Goal: Find specific page/section: Find specific page/section

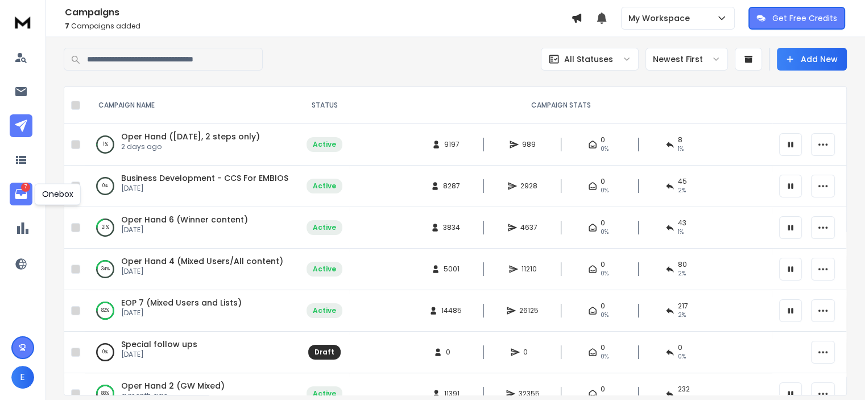
click at [24, 188] on p "7" at bounding box center [25, 186] width 9 height 9
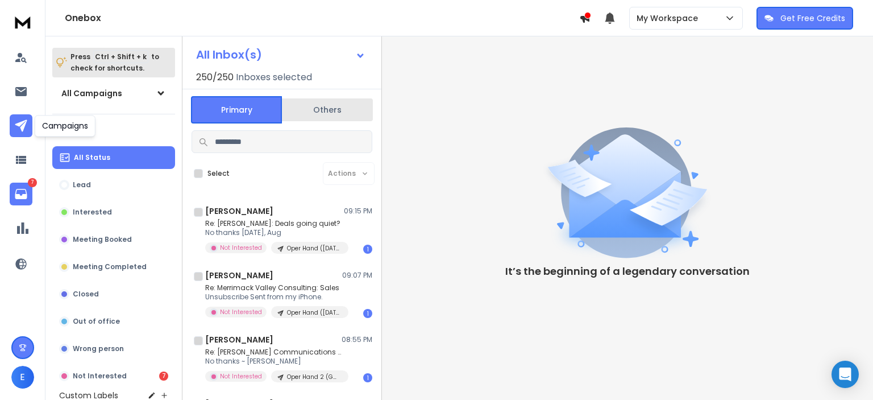
click at [18, 121] on icon at bounding box center [21, 126] width 14 height 14
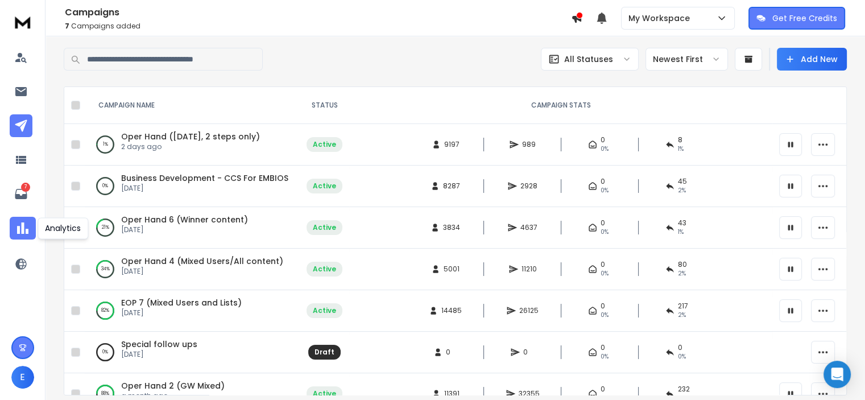
click at [24, 225] on icon at bounding box center [22, 227] width 17 height 17
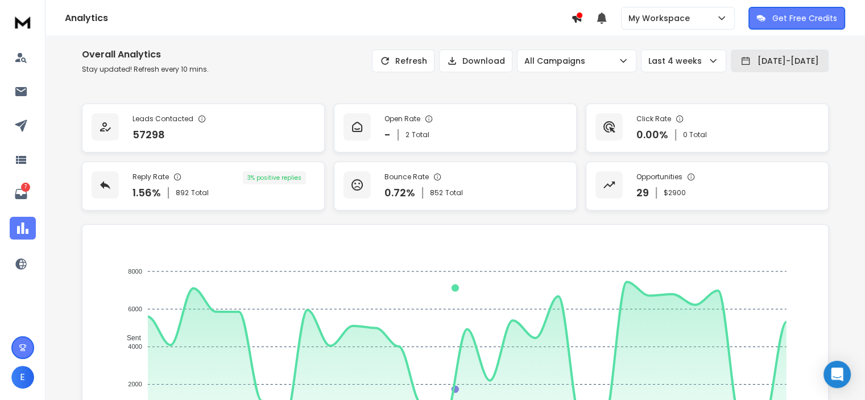
click at [766, 63] on button "21 Jul 2025 - 18 Aug 2025" at bounding box center [779, 60] width 98 height 23
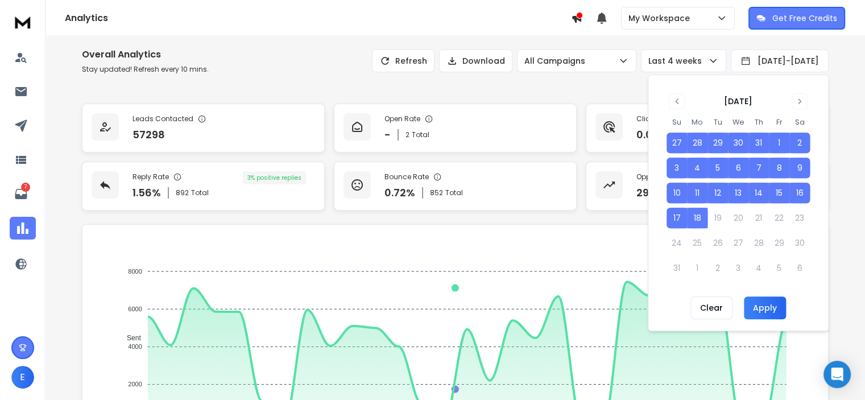
click at [693, 217] on button "18" at bounding box center [697, 217] width 20 height 20
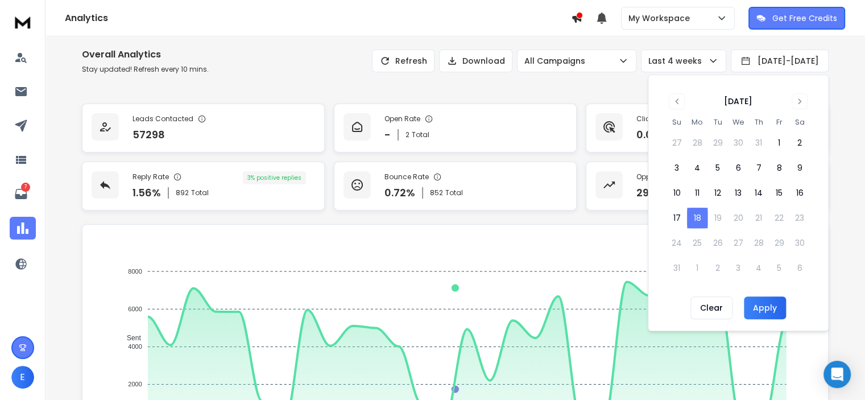
click at [760, 315] on button "Apply" at bounding box center [764, 307] width 42 height 23
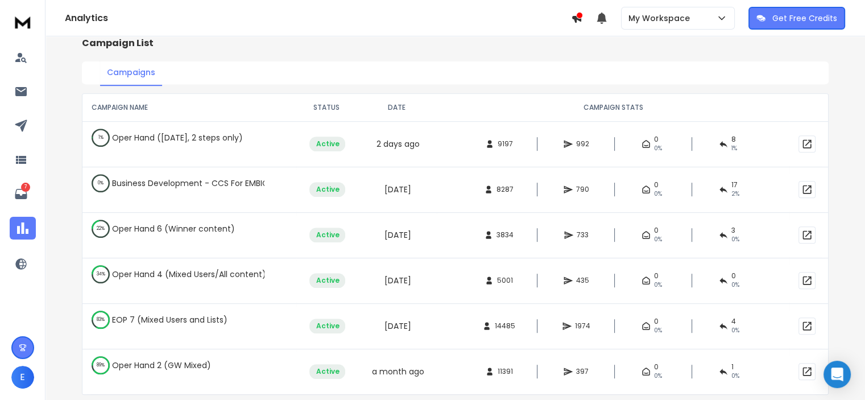
scroll to position [469, 0]
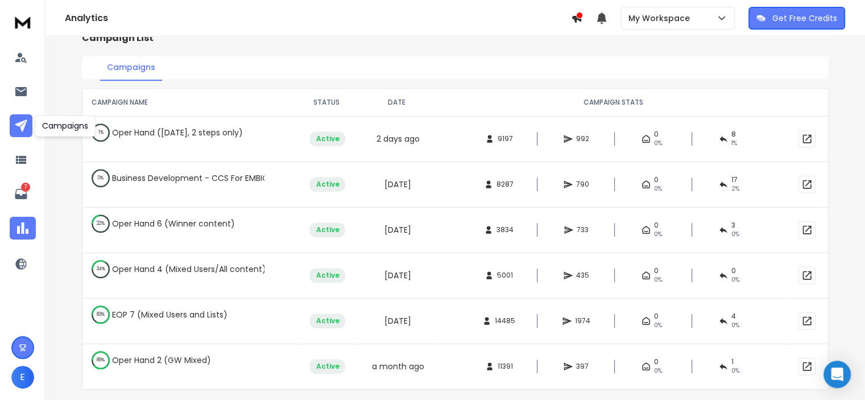
click at [24, 123] on icon at bounding box center [21, 125] width 12 height 12
